Goal: Check status: Check status

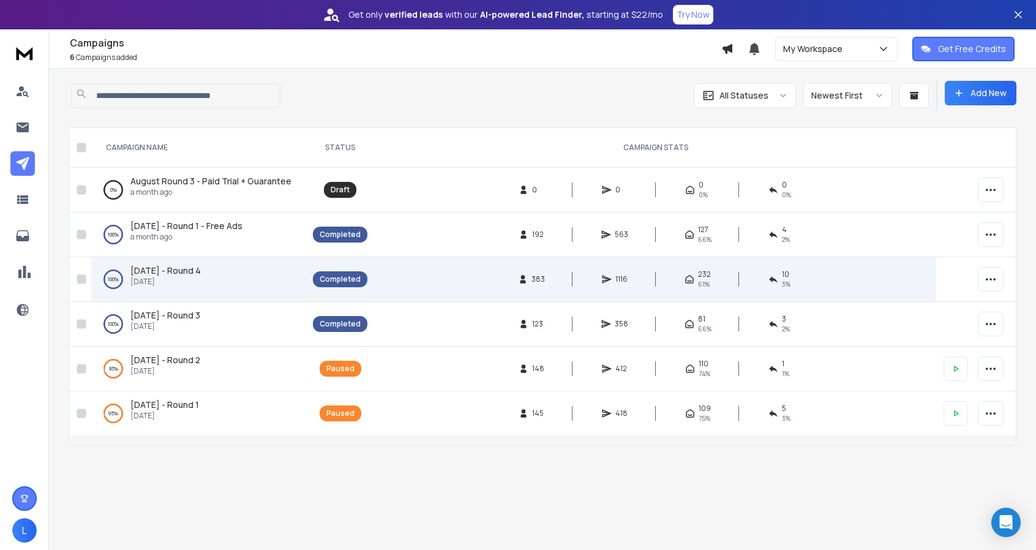
click at [184, 271] on span "[DATE] - Round 4" at bounding box center [165, 271] width 70 height 12
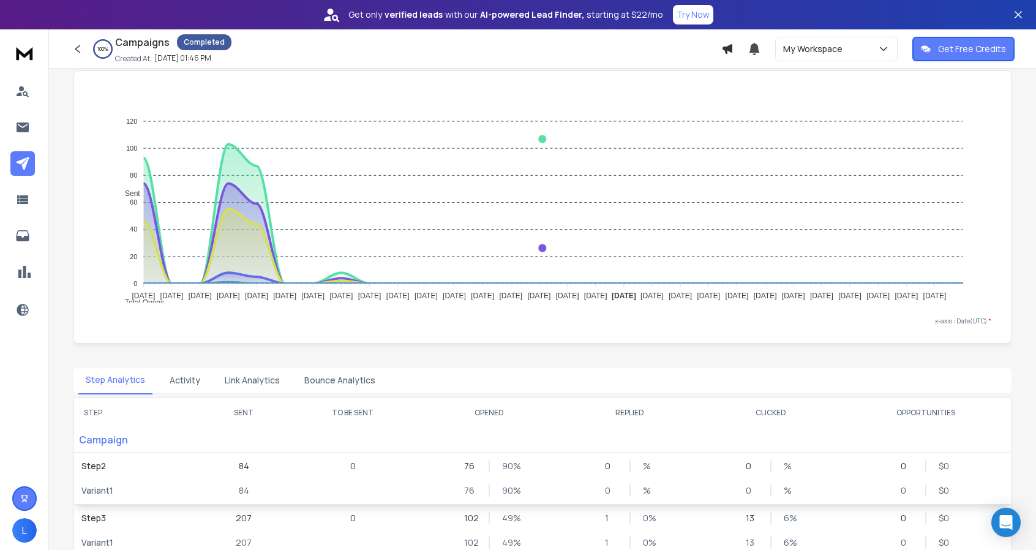
scroll to position [295, 0]
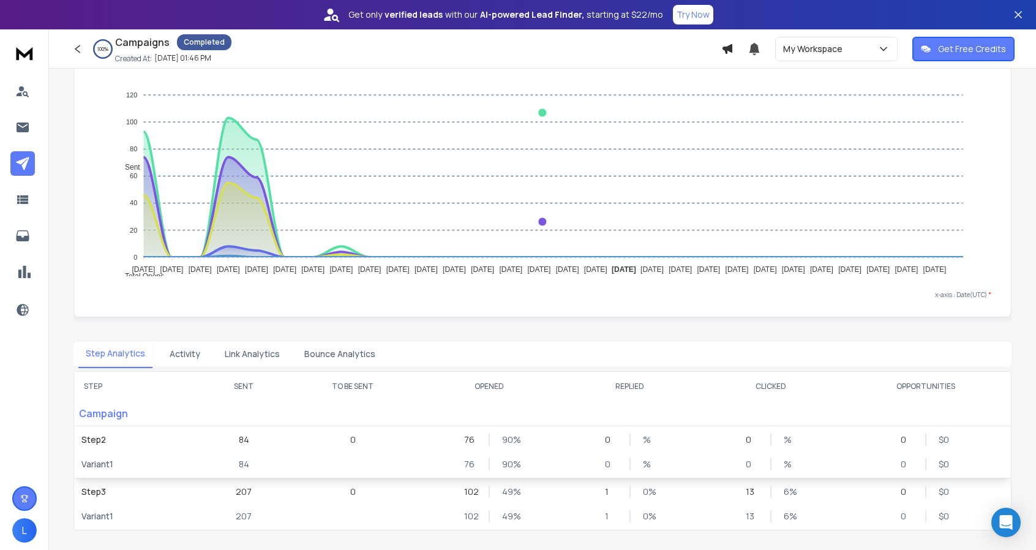
click at [179, 349] on button "Activity" at bounding box center [184, 354] width 45 height 27
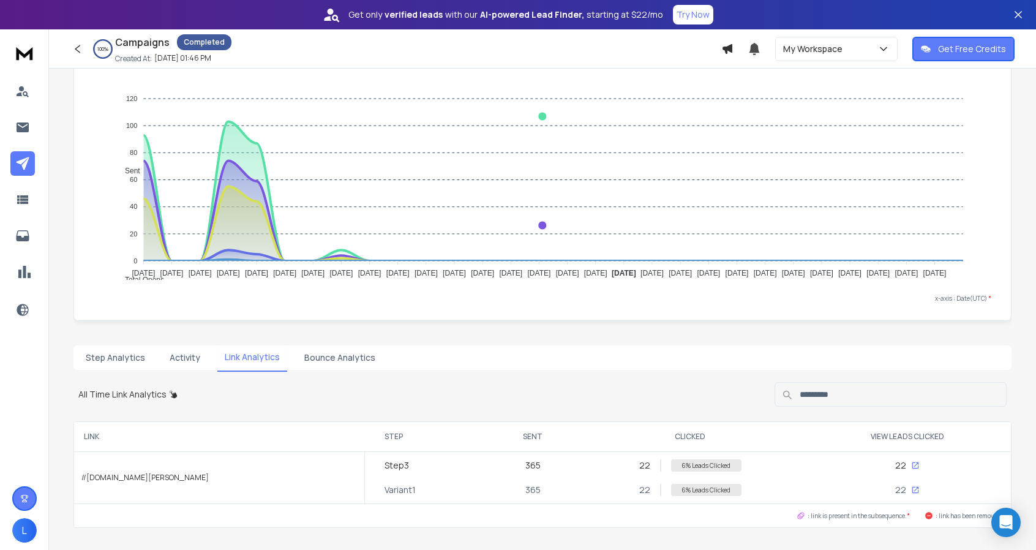
scroll to position [289, 0]
click at [236, 352] on button "Link Analytics" at bounding box center [252, 360] width 70 height 28
click at [179, 361] on button "Activity" at bounding box center [184, 360] width 45 height 27
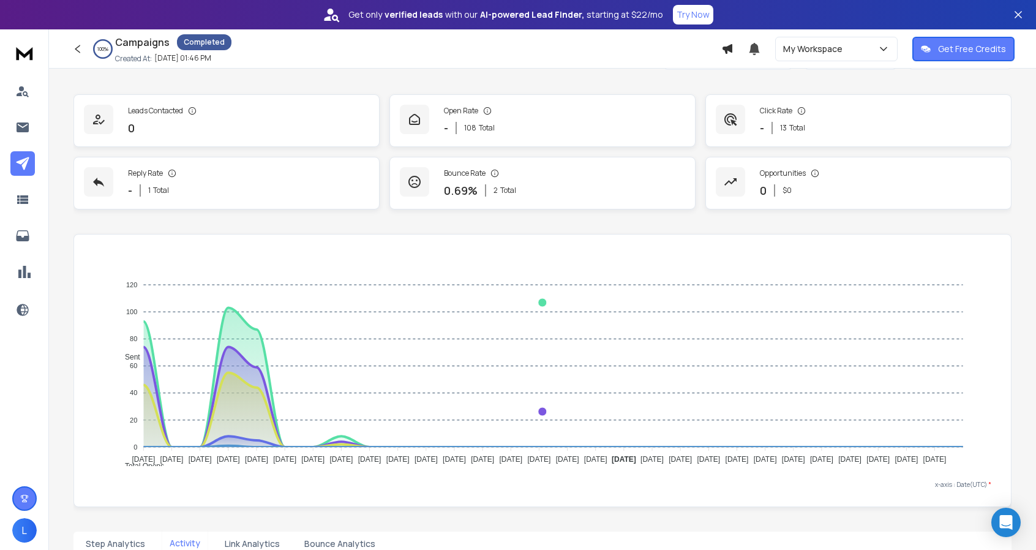
scroll to position [0, 0]
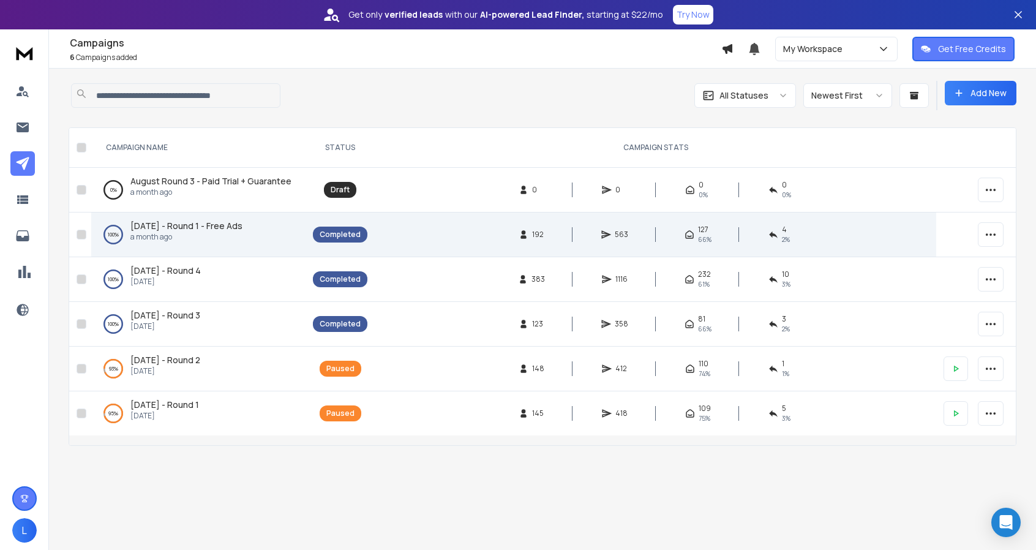
click at [238, 236] on p "a month ago" at bounding box center [186, 237] width 112 height 10
